Goal: Information Seeking & Learning: Learn about a topic

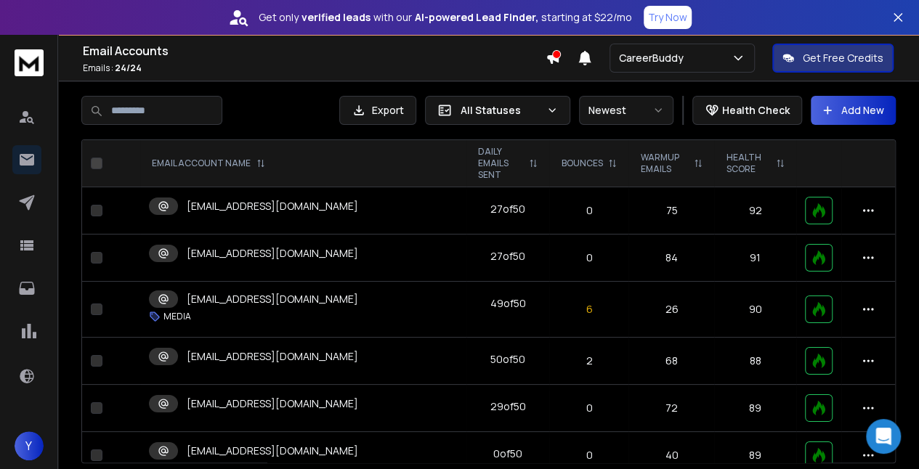
click at [243, 296] on p "[EMAIL_ADDRESS][DOMAIN_NAME]" at bounding box center [272, 299] width 171 height 15
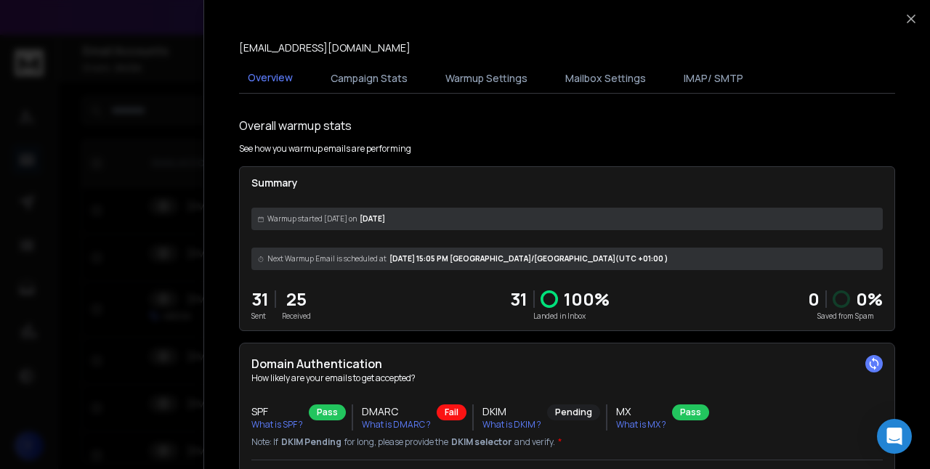
click at [609, 68] on button "Mailbox Settings" at bounding box center [605, 78] width 98 height 32
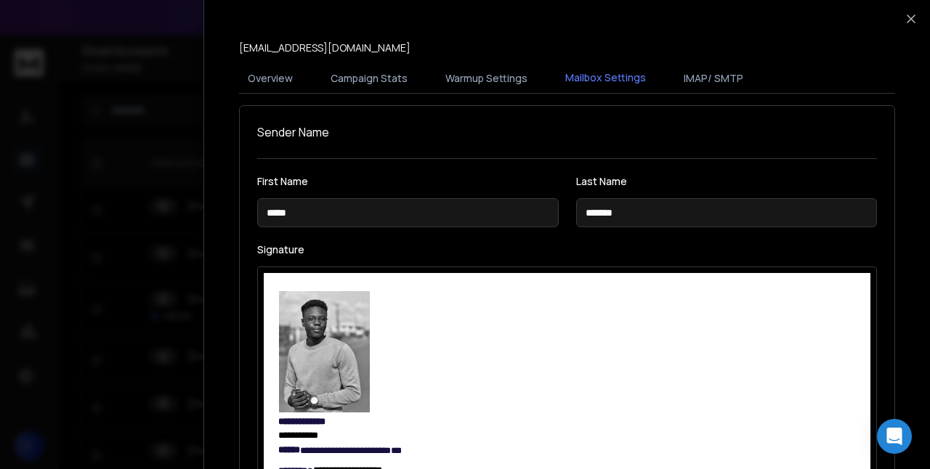
click at [362, 76] on button "Campaign Stats" at bounding box center [369, 78] width 94 height 32
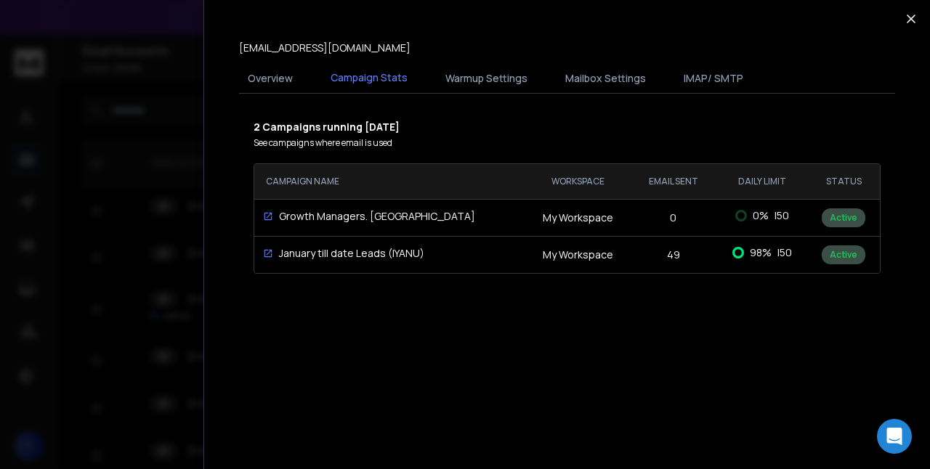
click at [907, 15] on icon "button" at bounding box center [911, 19] width 15 height 15
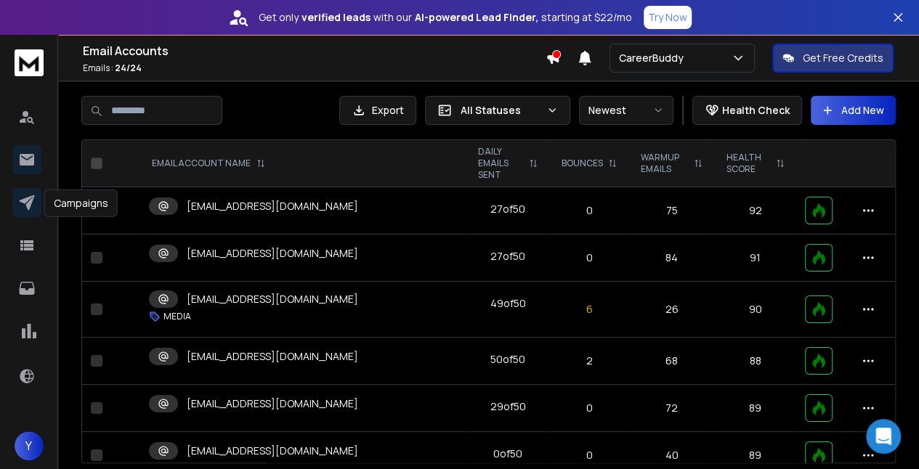
click at [16, 203] on link at bounding box center [26, 202] width 29 height 29
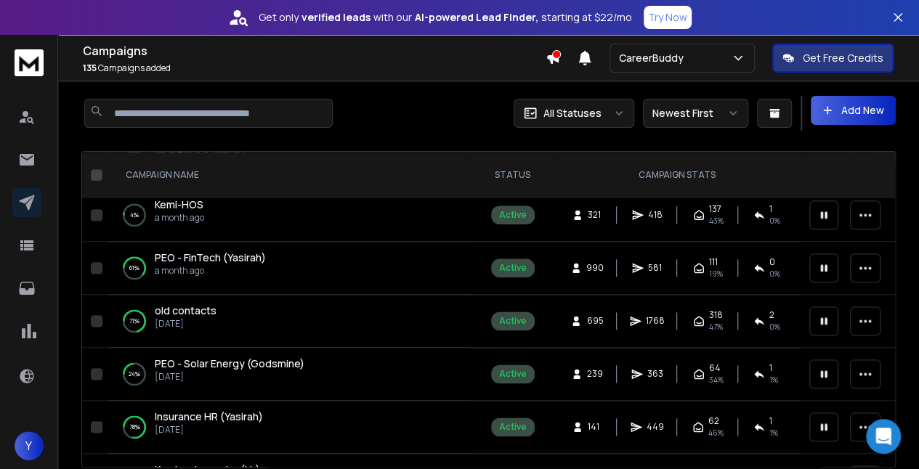
scroll to position [912, 0]
click at [227, 112] on input at bounding box center [208, 113] width 248 height 29
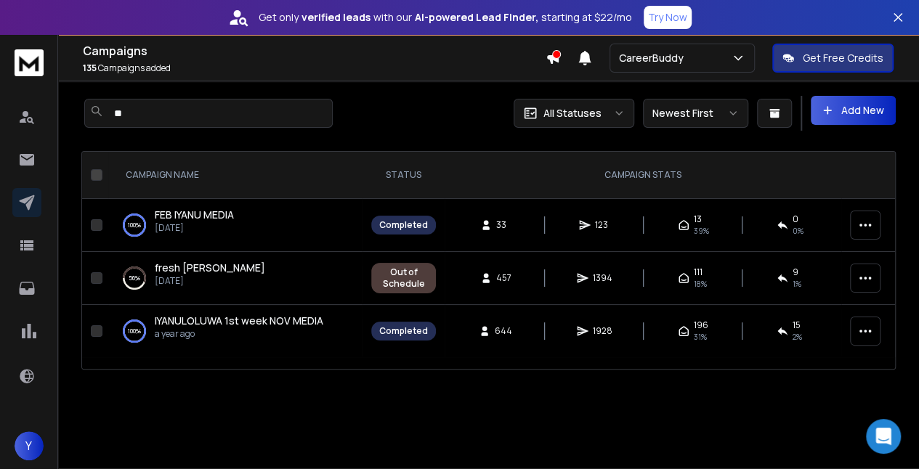
type input "*"
click at [204, 123] on input at bounding box center [208, 113] width 248 height 29
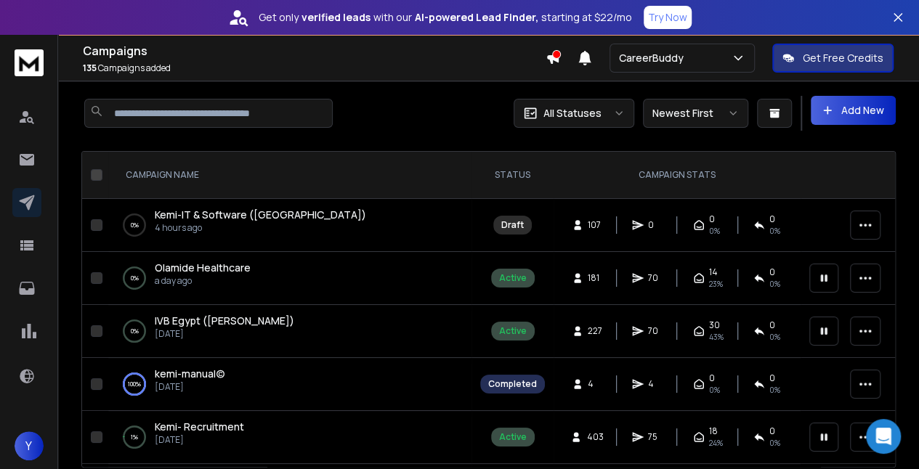
click at [246, 293] on div "Olamide Healthcare a day ago" at bounding box center [203, 278] width 96 height 35
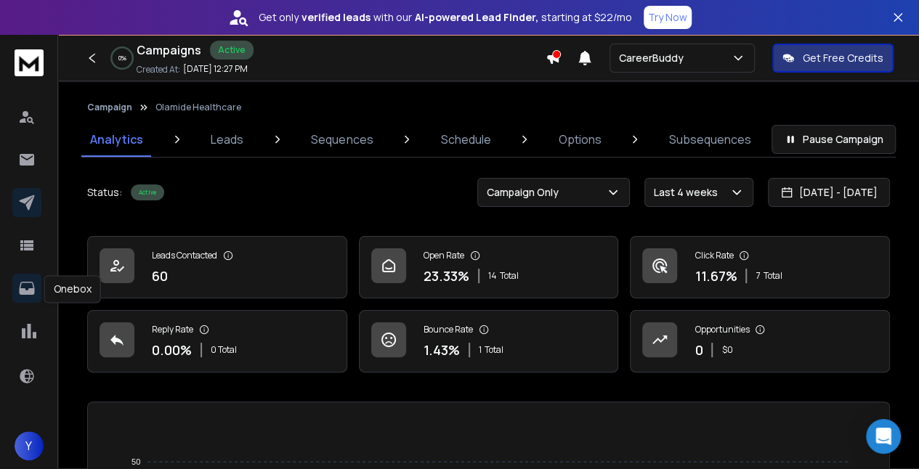
click at [20, 286] on icon at bounding box center [26, 288] width 15 height 13
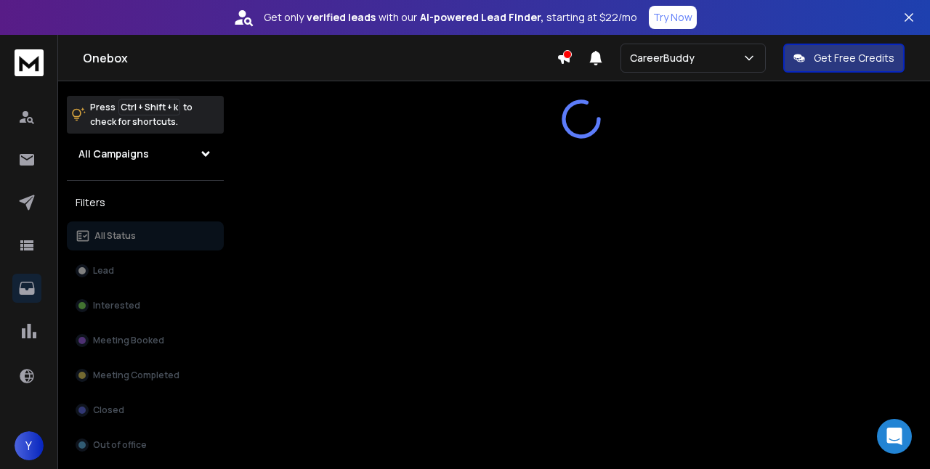
click at [248, 55] on h1 "Onebox" at bounding box center [320, 57] width 474 height 17
